Goal: Task Accomplishment & Management: Manage account settings

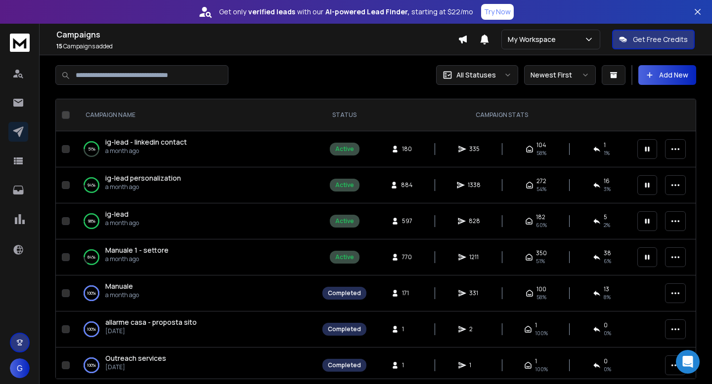
click at [131, 250] on span "Manuale 1 - settore" at bounding box center [136, 250] width 63 height 9
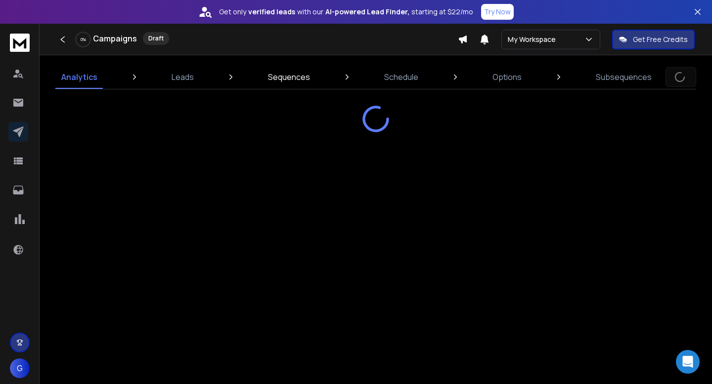
click at [291, 78] on p "Sequences" at bounding box center [289, 77] width 42 height 12
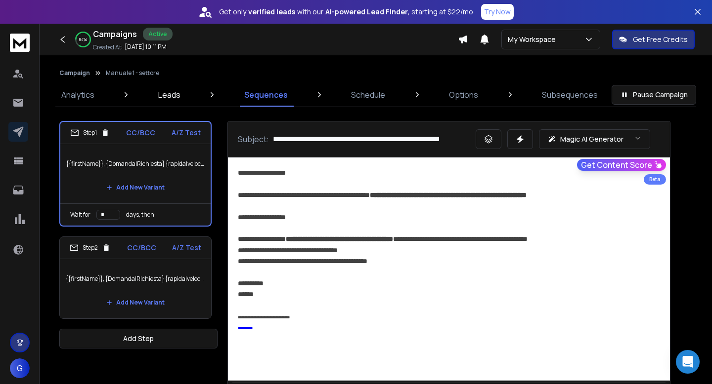
click at [171, 97] on p "Leads" at bounding box center [169, 95] width 22 height 12
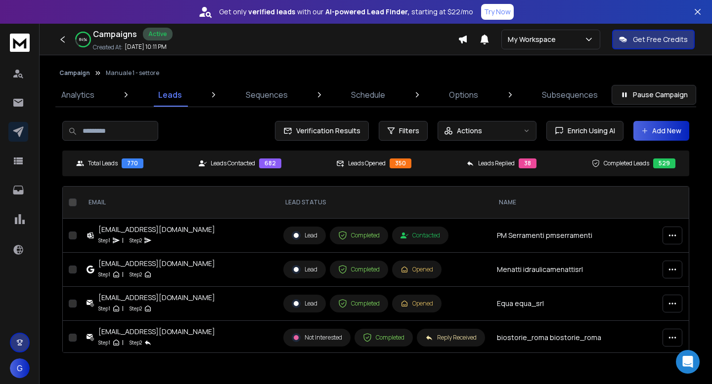
click at [669, 135] on button "Add New" at bounding box center [661, 131] width 56 height 20
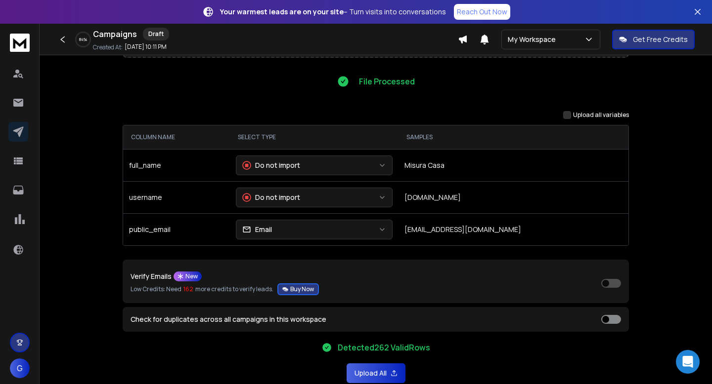
scroll to position [101, 0]
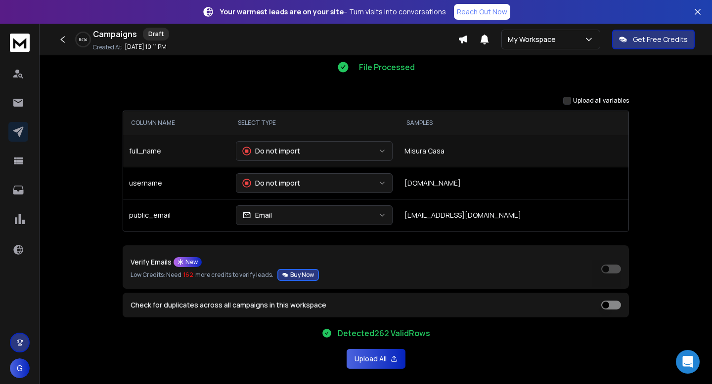
click at [334, 148] on button "Do not import" at bounding box center [314, 151] width 157 height 20
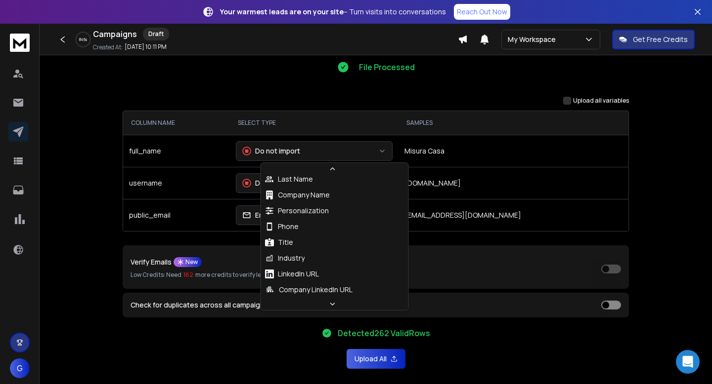
scroll to position [0, 0]
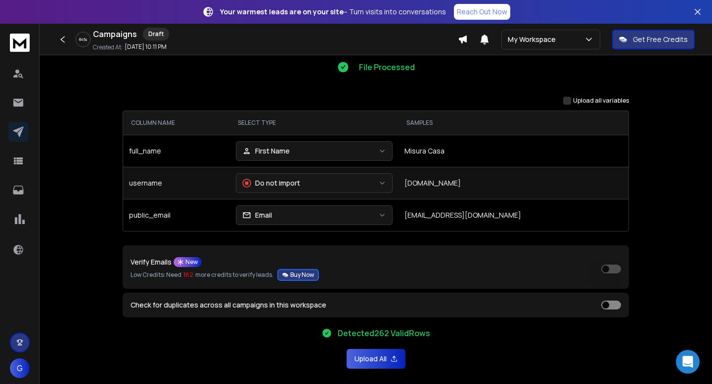
click at [300, 181] on div "Do not import" at bounding box center [271, 183] width 58 height 10
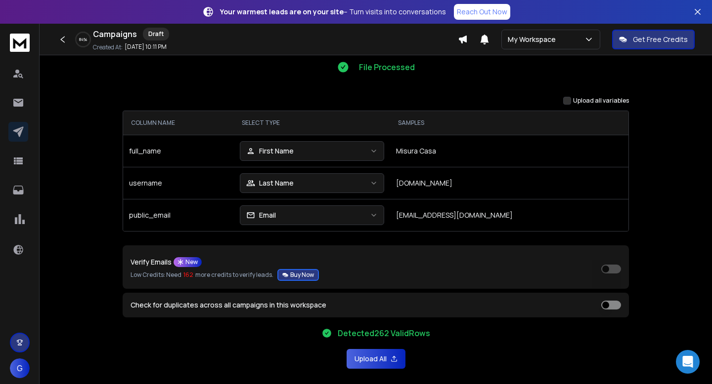
drag, startPoint x: 614, startPoint y: 303, endPoint x: 609, endPoint y: 304, distance: 5.0
click at [614, 303] on button "Check for duplicates across all campaigns in this workspace" at bounding box center [611, 305] width 20 height 9
click at [388, 353] on button "Upload All" at bounding box center [375, 359] width 59 height 20
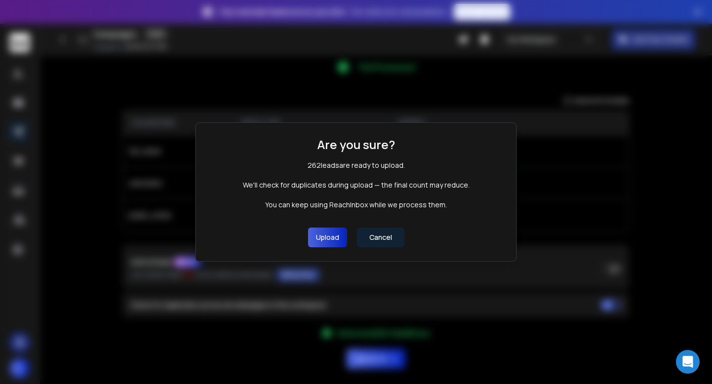
click at [338, 232] on button "Upload" at bounding box center [327, 238] width 39 height 20
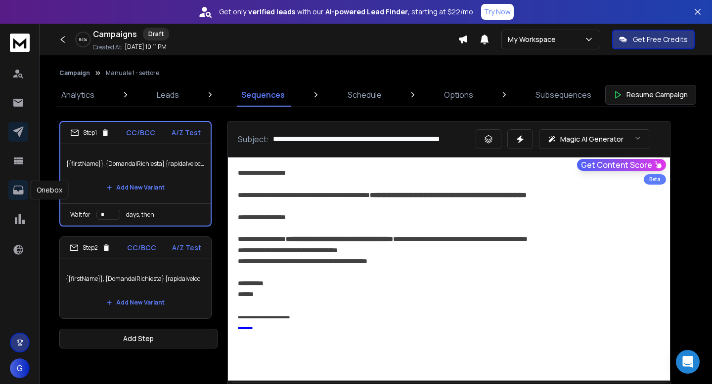
click at [20, 192] on icon at bounding box center [18, 190] width 10 height 9
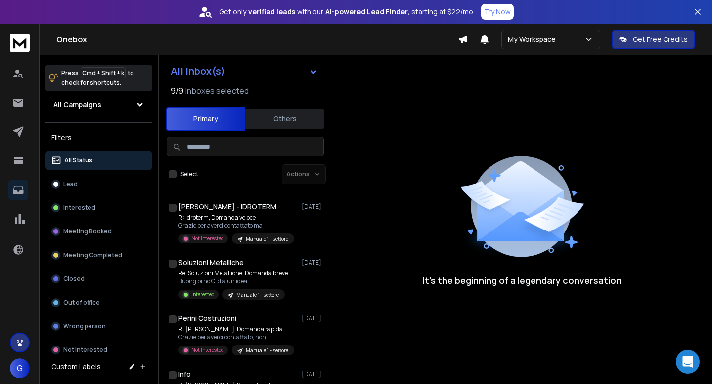
click at [283, 122] on button "Others" at bounding box center [284, 119] width 79 height 22
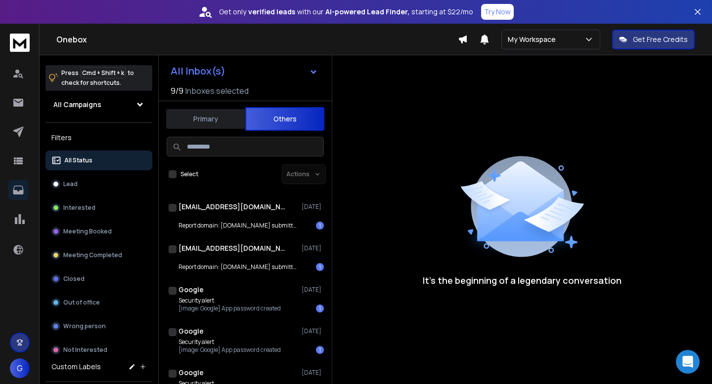
click at [211, 122] on button "Primary" at bounding box center [205, 119] width 79 height 22
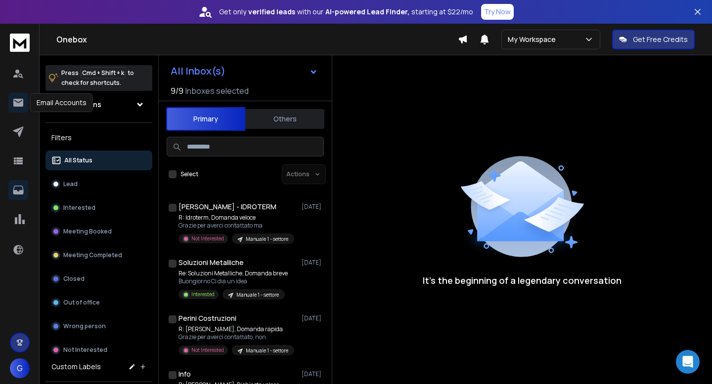
click at [12, 100] on icon at bounding box center [18, 103] width 12 height 12
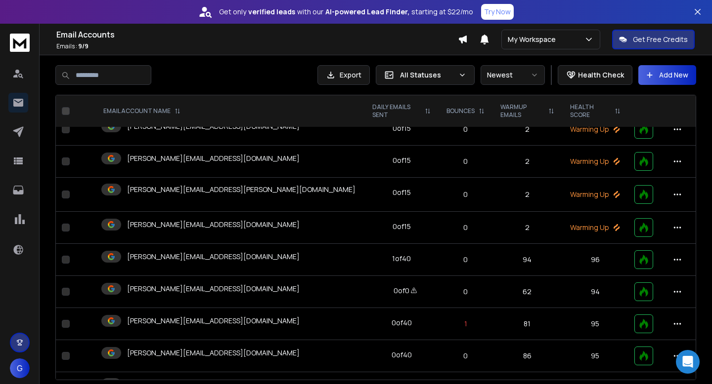
scroll to position [15, 0]
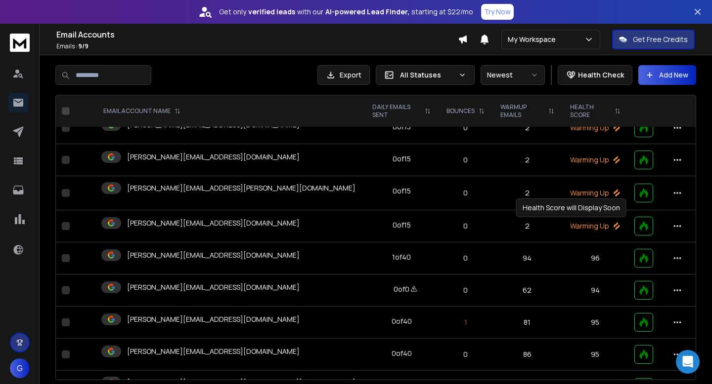
click at [568, 224] on p "Warming Up" at bounding box center [595, 226] width 54 height 10
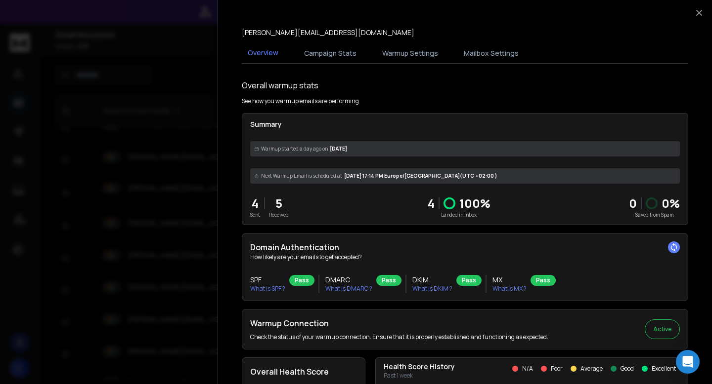
click at [166, 179] on div at bounding box center [356, 192] width 712 height 384
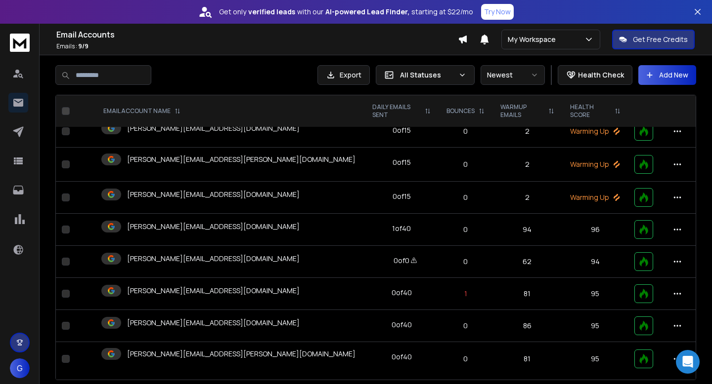
scroll to position [0, 0]
